Goal: Task Accomplishment & Management: Use online tool/utility

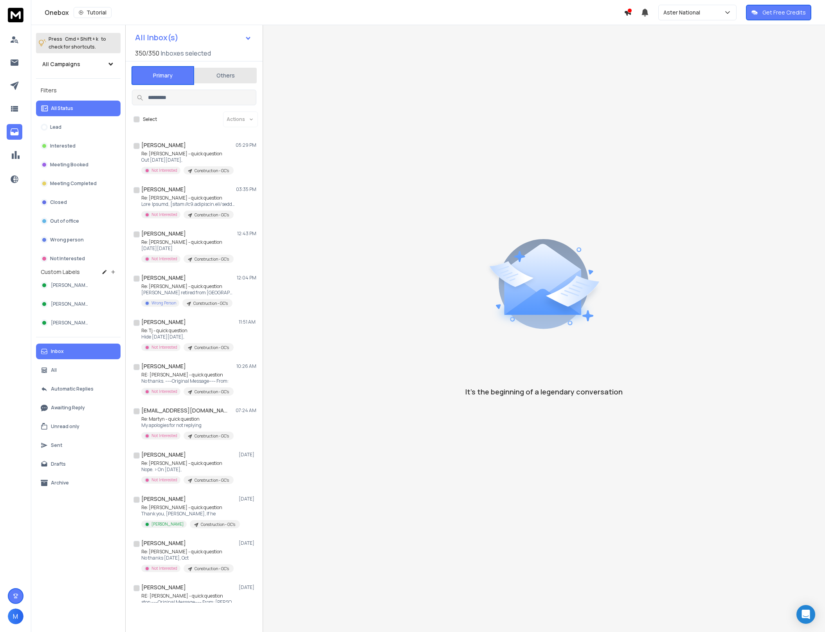
click at [250, 80] on button "Others" at bounding box center [225, 75] width 63 height 17
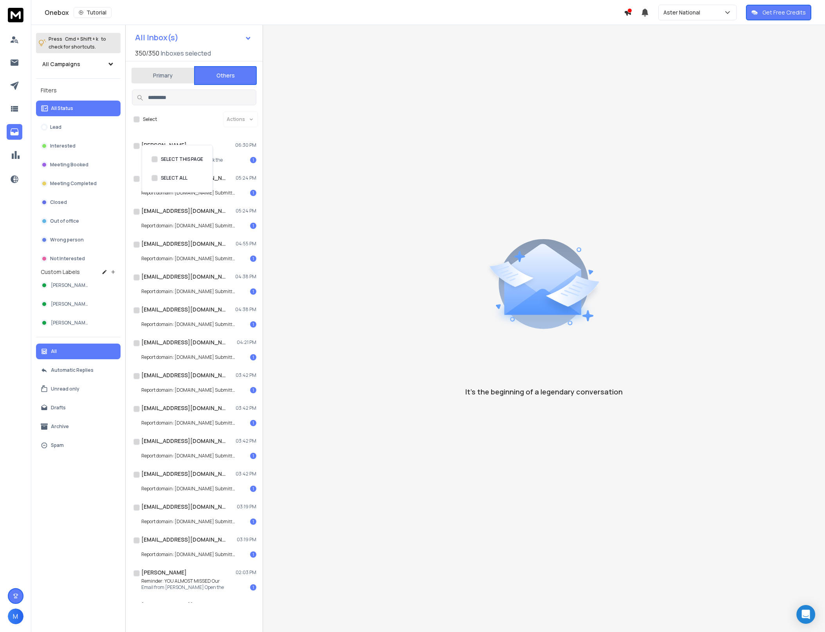
click at [155, 161] on button "SELECT THIS PAGE" at bounding box center [154, 159] width 6 height 6
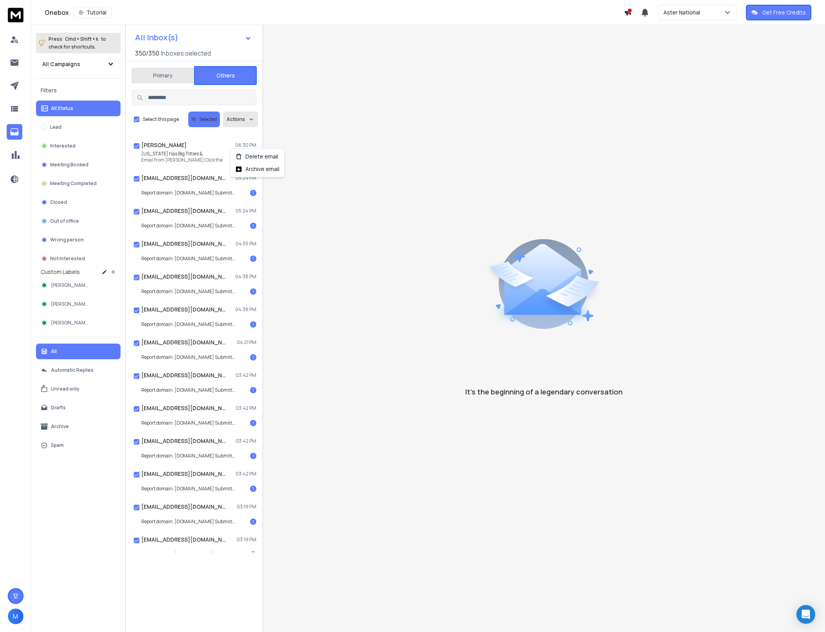
click at [245, 122] on p "Actions" at bounding box center [236, 119] width 18 height 6
click at [263, 157] on div "Delete email" at bounding box center [256, 157] width 43 height 8
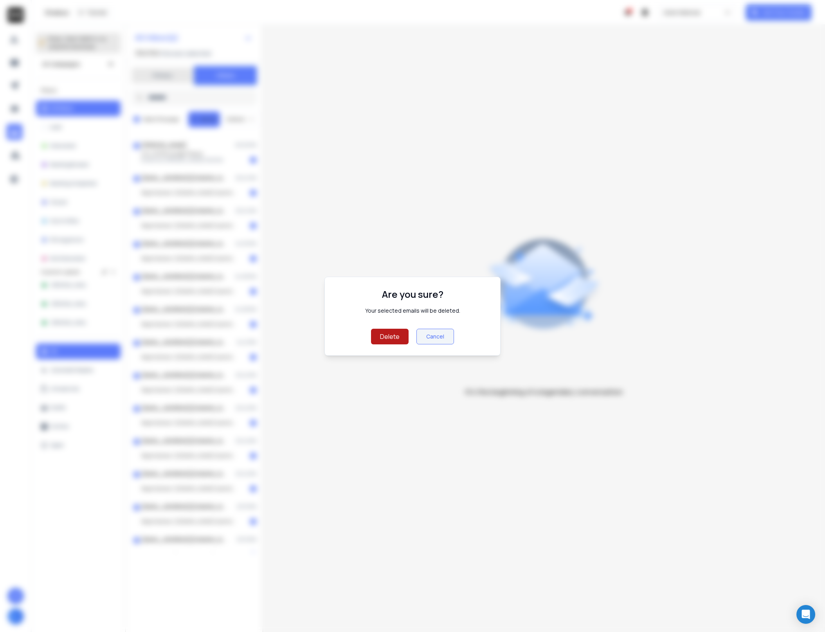
click at [388, 344] on button "Delete" at bounding box center [390, 337] width 38 height 16
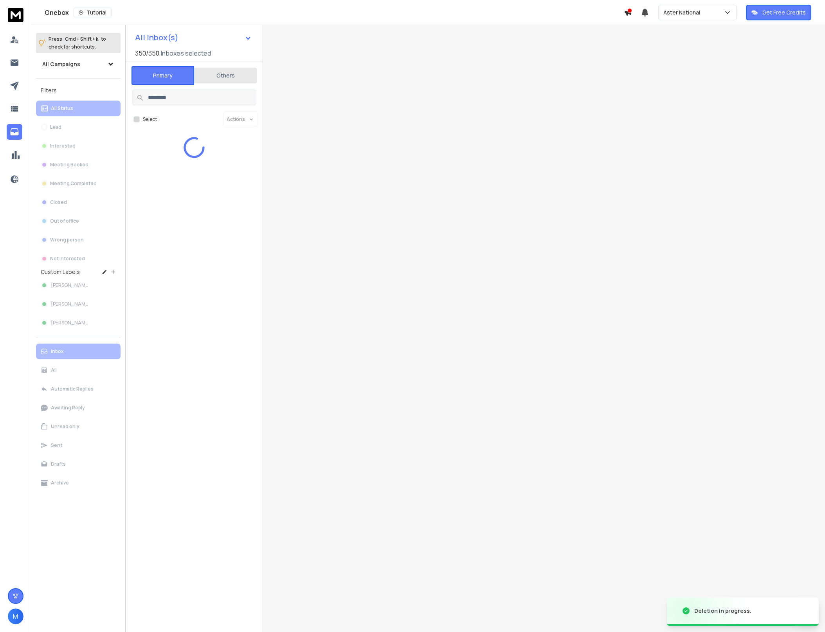
click at [191, 85] on button "Primary" at bounding box center [162, 75] width 63 height 19
click at [251, 85] on button "Others" at bounding box center [225, 75] width 63 height 19
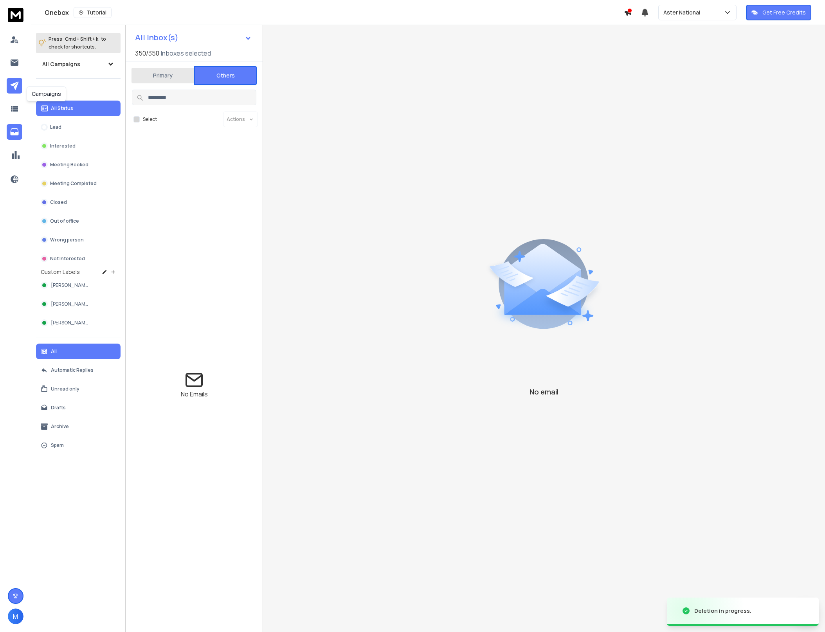
click at [17, 90] on icon at bounding box center [14, 85] width 9 height 9
